Goal: Task Accomplishment & Management: Manage account settings

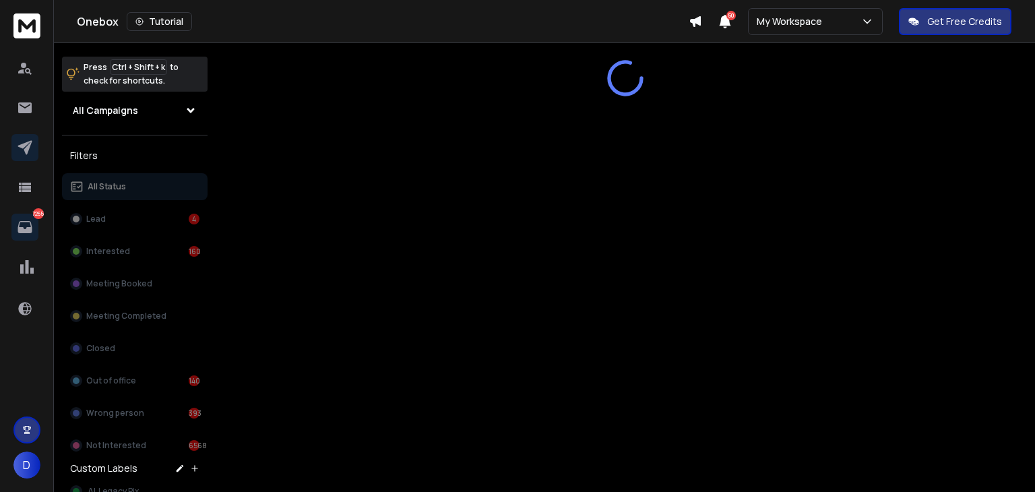
click at [34, 149] on link at bounding box center [24, 147] width 27 height 27
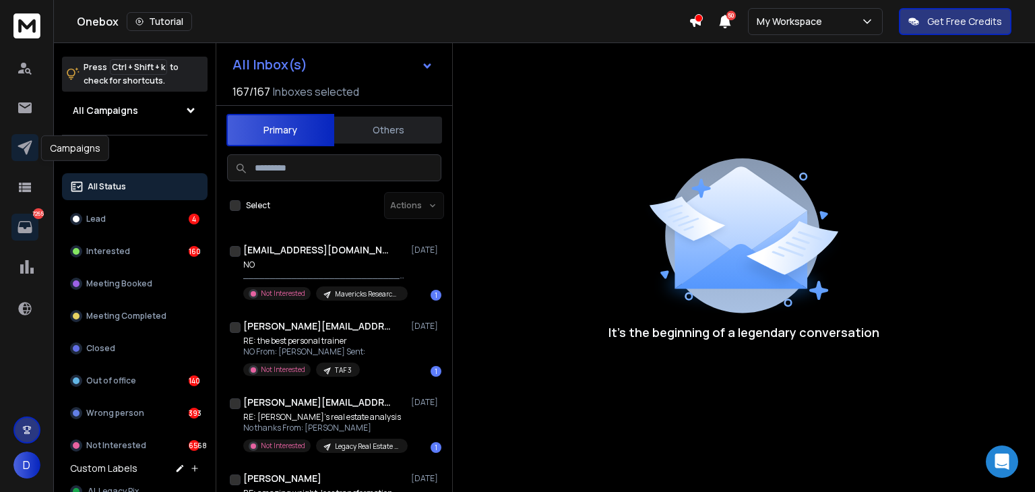
click at [30, 148] on icon at bounding box center [25, 147] width 16 height 16
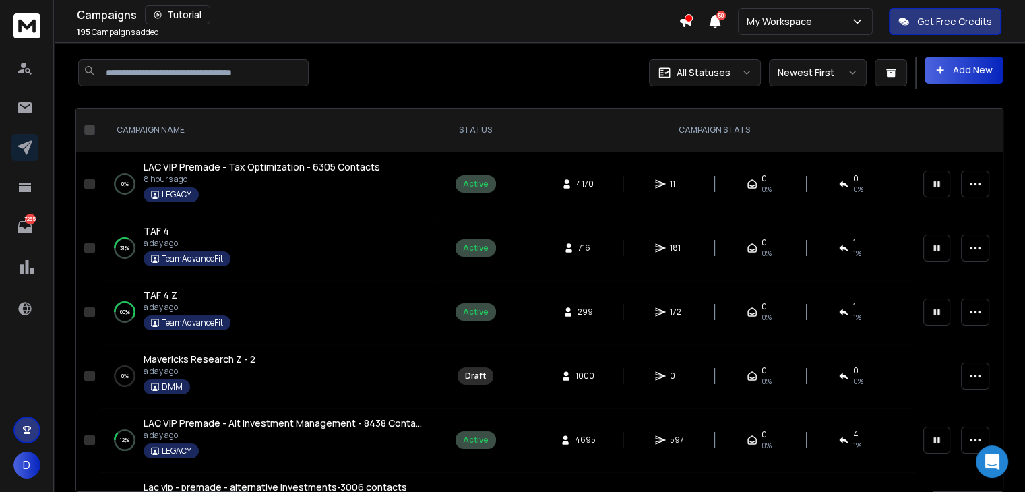
click at [350, 80] on div at bounding box center [307, 73] width 464 height 32
click at [369, 84] on div at bounding box center [307, 73] width 464 height 32
click at [296, 365] on div "0 % Mavericks Research Z - 2 a day ago DMM" at bounding box center [269, 375] width 310 height 47
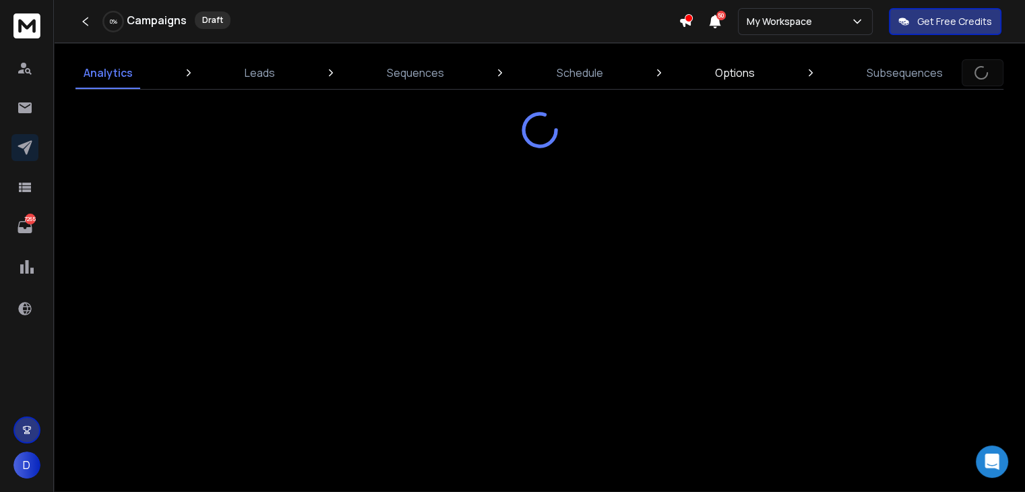
click at [736, 84] on link "Options" at bounding box center [735, 73] width 56 height 32
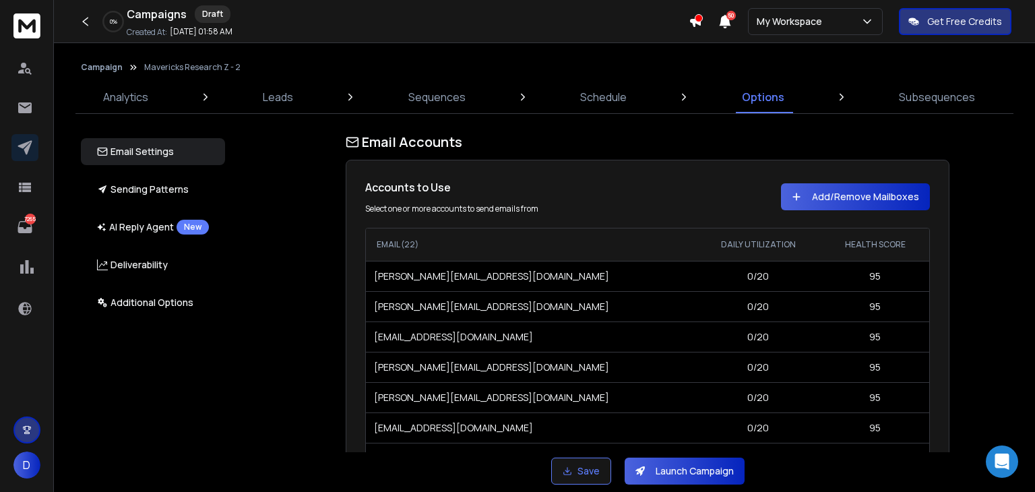
click at [716, 460] on button "Launch Campaign" at bounding box center [685, 471] width 120 height 27
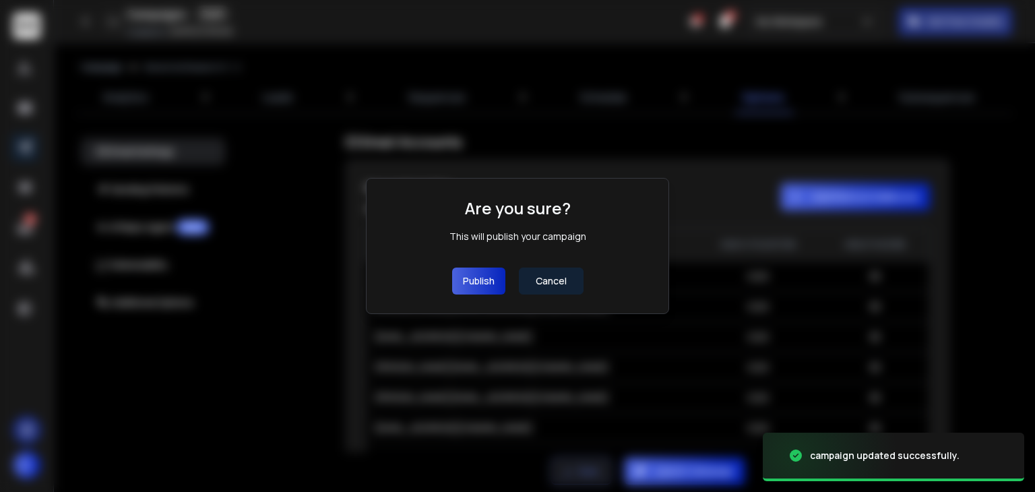
click at [460, 278] on button "Publish" at bounding box center [478, 281] width 53 height 27
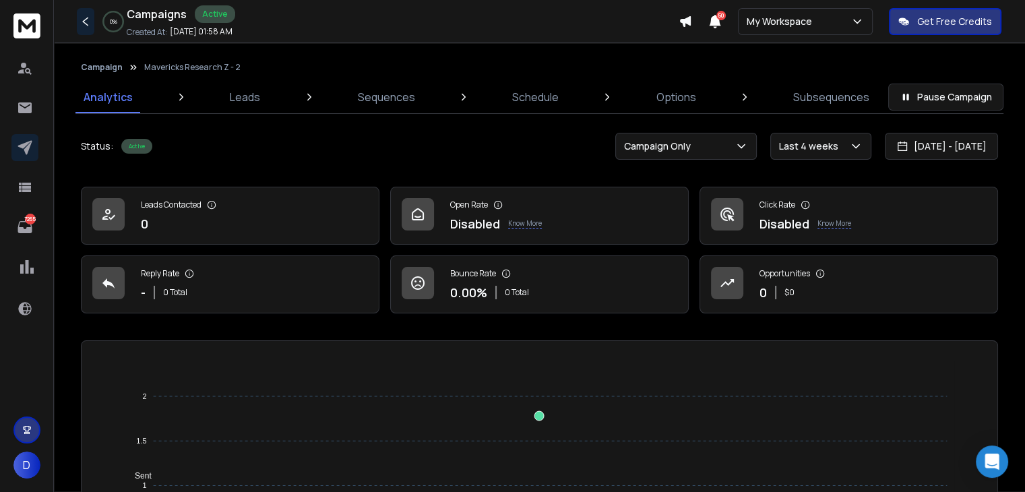
click at [86, 22] on icon at bounding box center [86, 21] width 12 height 12
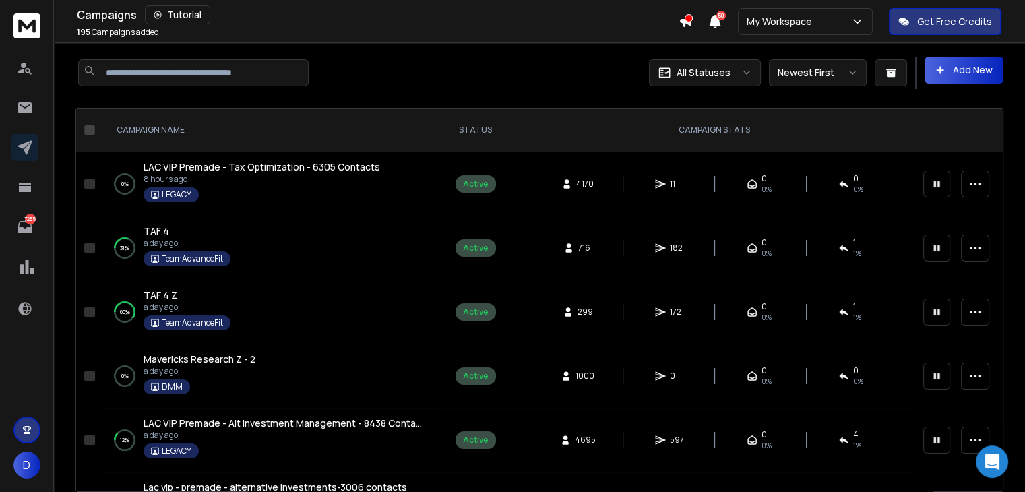
click at [442, 66] on div at bounding box center [307, 73] width 464 height 32
click at [250, 379] on div "DMM" at bounding box center [200, 386] width 112 height 15
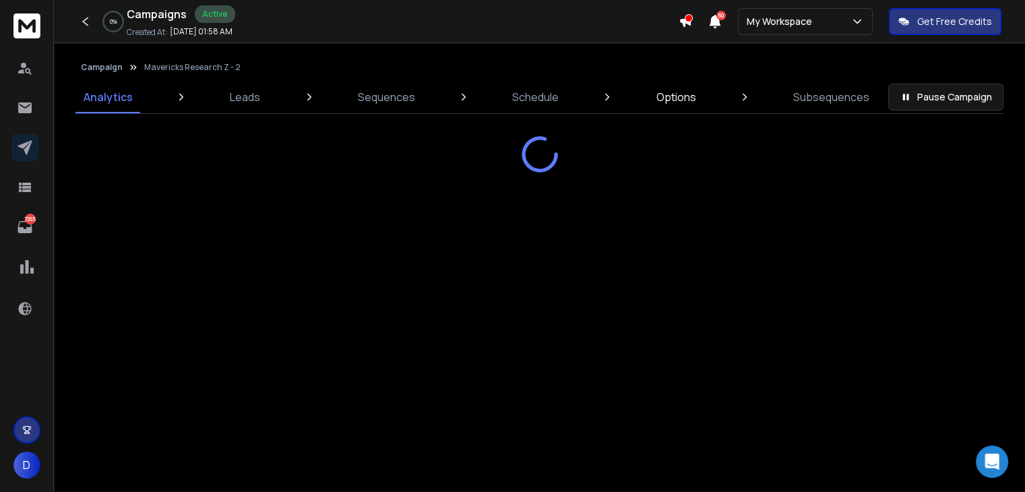
click at [657, 111] on link "Options" at bounding box center [676, 97] width 56 height 32
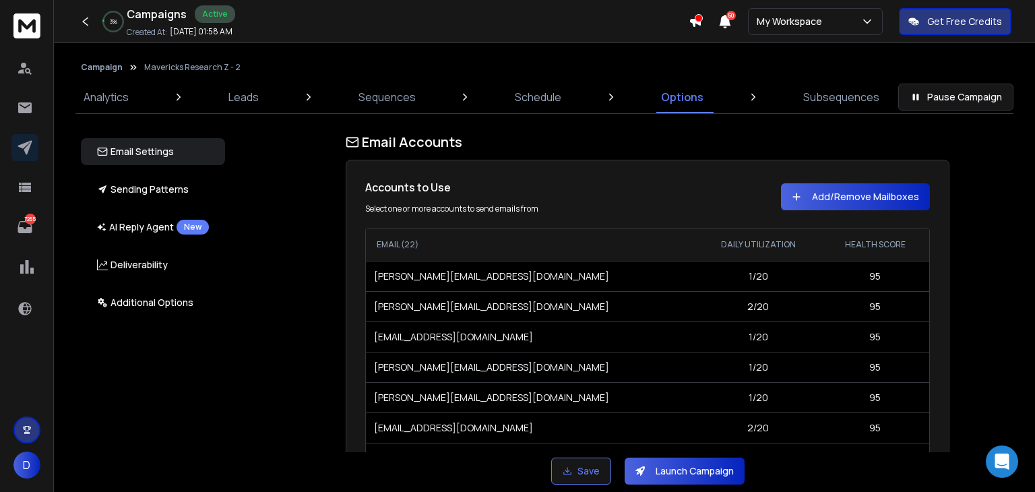
drag, startPoint x: 1034, startPoint y: 206, endPoint x: 1020, endPoint y: 337, distance: 132.2
click at [1020, 337] on div "Email Accounts Accounts to Use Select one or more accounts to send emails from …" at bounding box center [655, 292] width 817 height 319
click at [1024, 254] on div "Email Accounts Accounts to Use Select one or more accounts to send emails from …" at bounding box center [655, 292] width 817 height 319
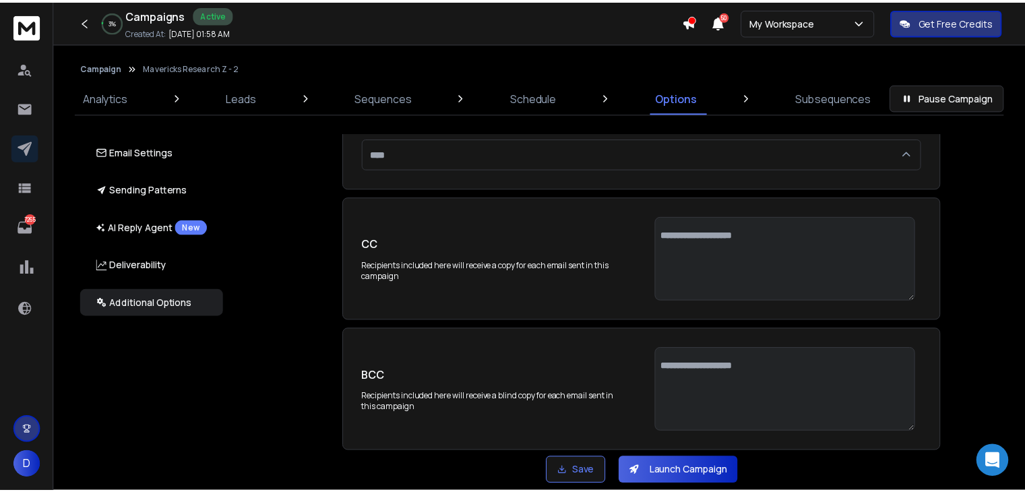
scroll to position [2672, 0]
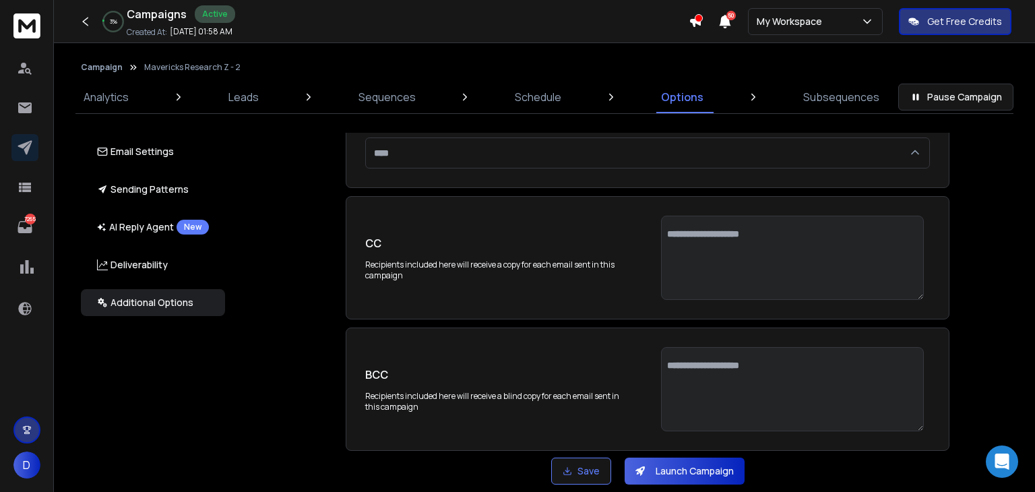
click at [579, 460] on button "Save" at bounding box center [581, 471] width 60 height 27
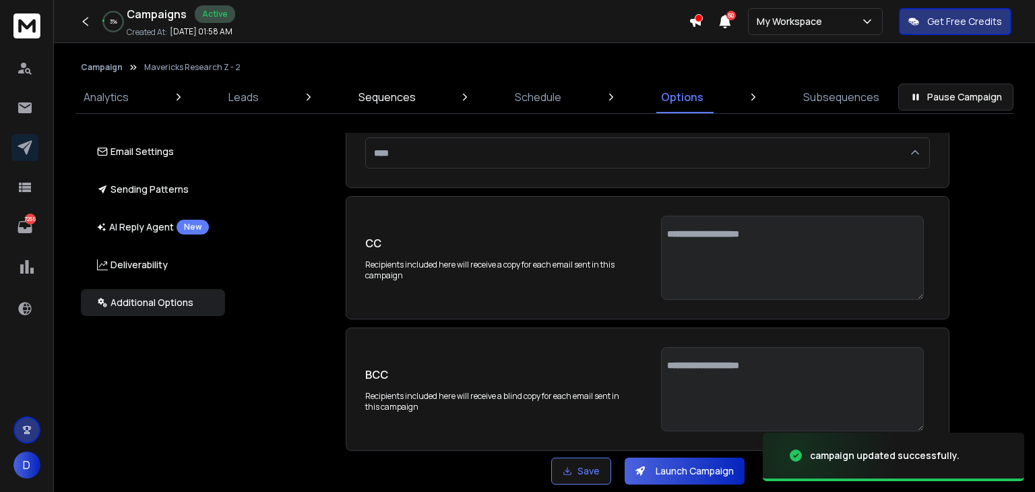
click at [379, 90] on p "Sequences" at bounding box center [386, 97] width 57 height 16
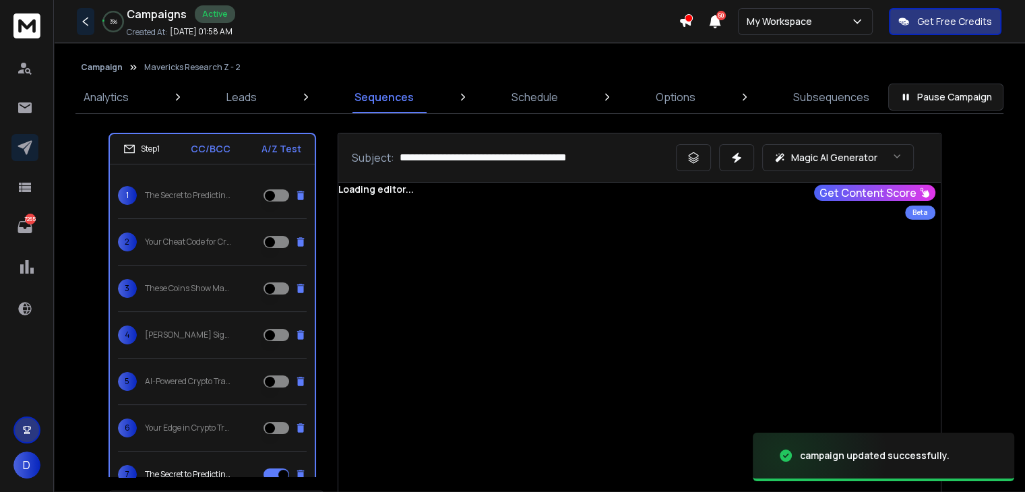
click at [88, 20] on icon at bounding box center [86, 21] width 12 height 12
